Goal: Task Accomplishment & Management: Manage account settings

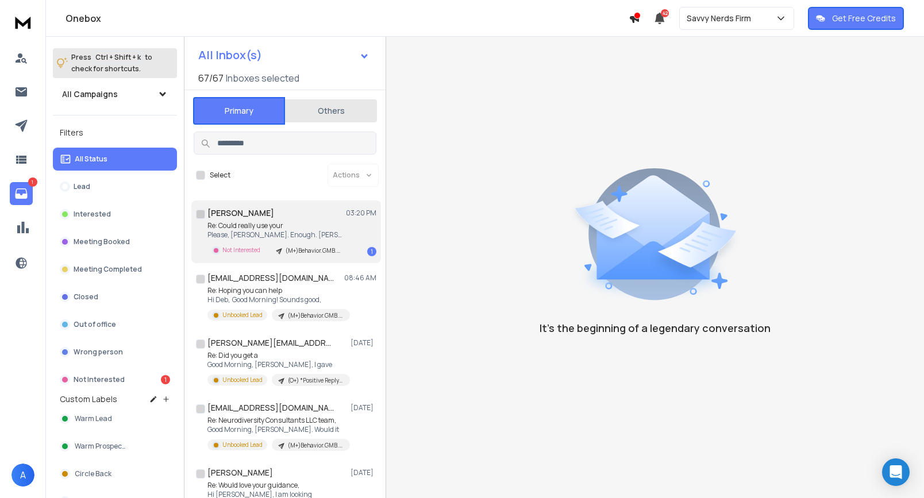
click at [263, 243] on div "Re: Could really use your Please, Sarah. Enough. Best, Rebecca Not Interested (…" at bounding box center [277, 238] width 140 height 35
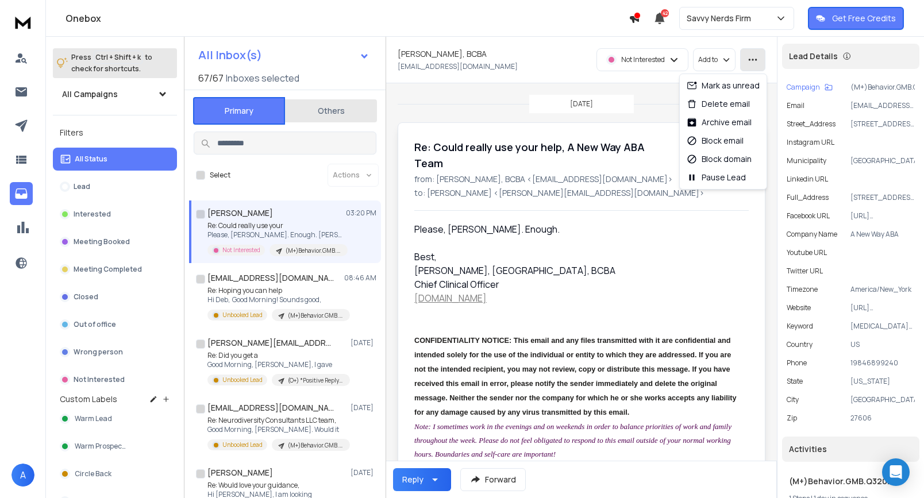
click at [758, 51] on button "button" at bounding box center [752, 59] width 25 height 23
click at [706, 140] on div "Block email" at bounding box center [715, 140] width 57 height 11
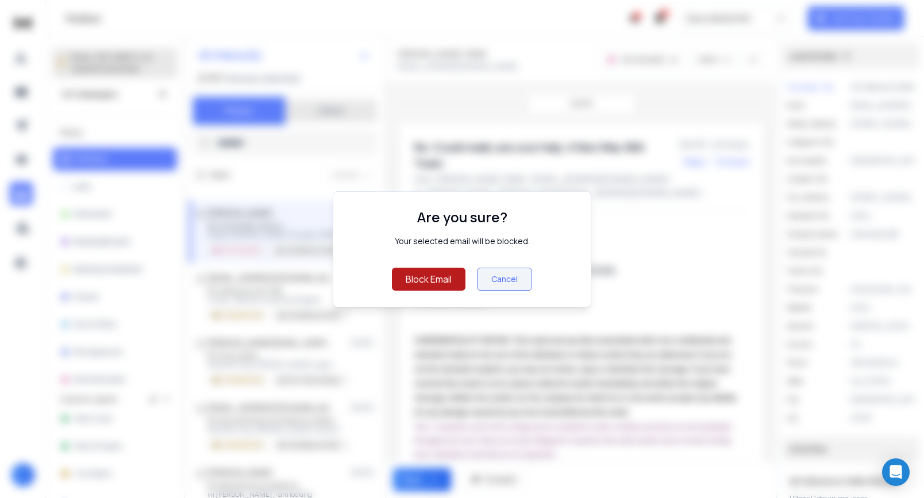
click at [420, 289] on button "Block Email" at bounding box center [429, 279] width 74 height 23
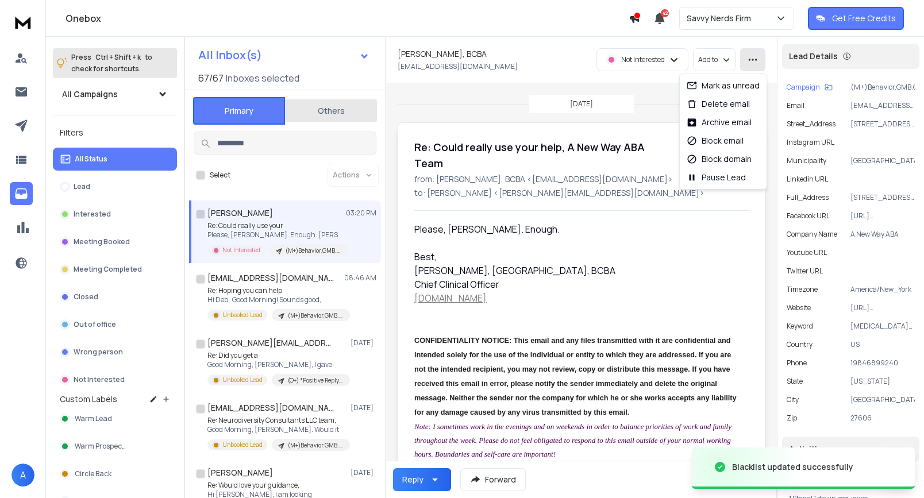
click at [759, 68] on button "button" at bounding box center [752, 59] width 25 height 23
click at [703, 122] on div "Archive email" at bounding box center [719, 122] width 65 height 11
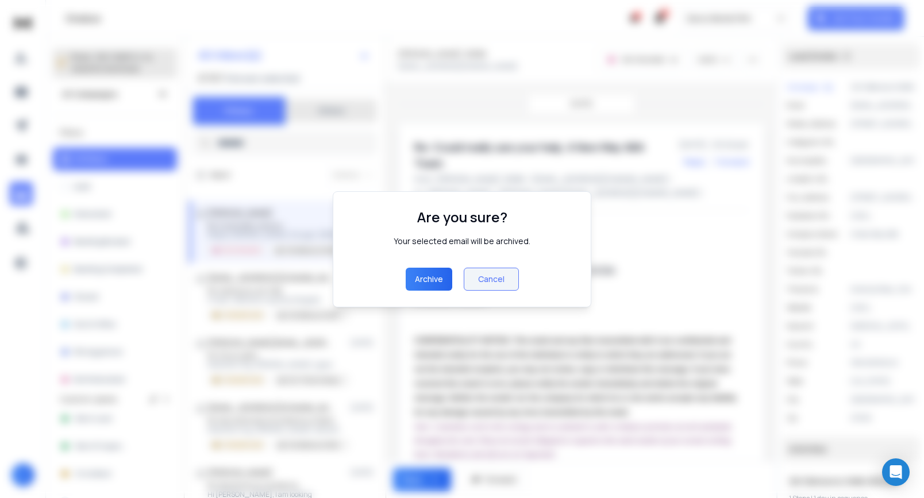
click at [422, 274] on p "archive" at bounding box center [429, 279] width 28 height 11
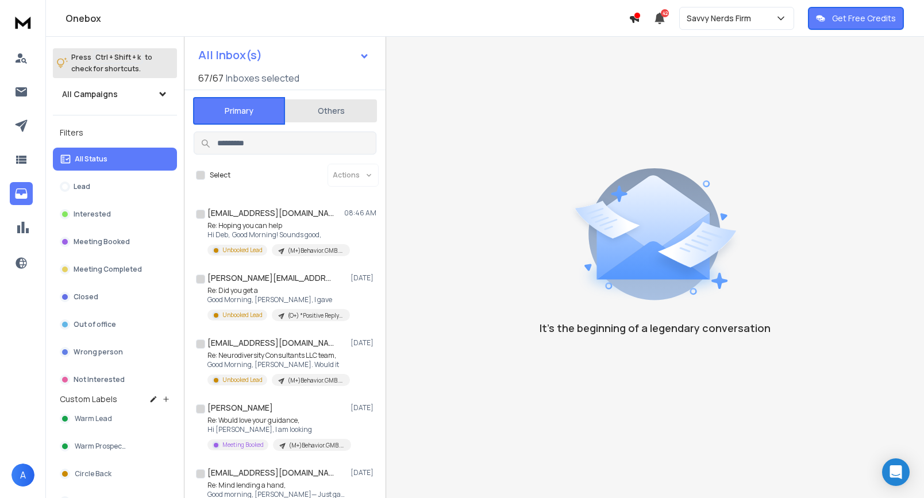
click at [504, 152] on div "It’s the beginning of a legendary conversation" at bounding box center [655, 249] width 538 height 424
